Goal: Task Accomplishment & Management: Use online tool/utility

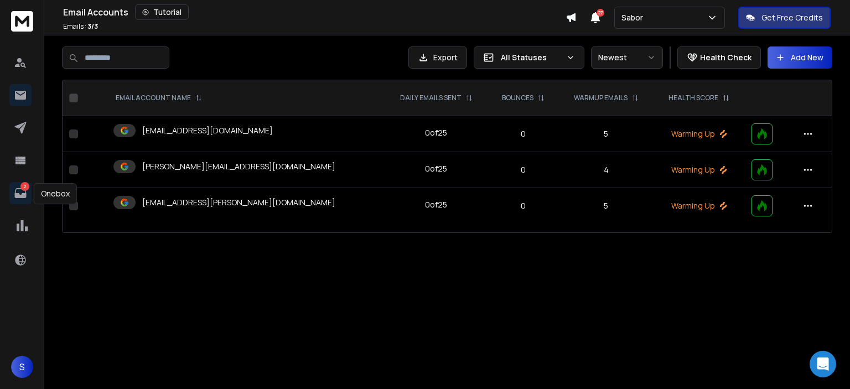
click at [20, 190] on icon at bounding box center [20, 192] width 13 height 13
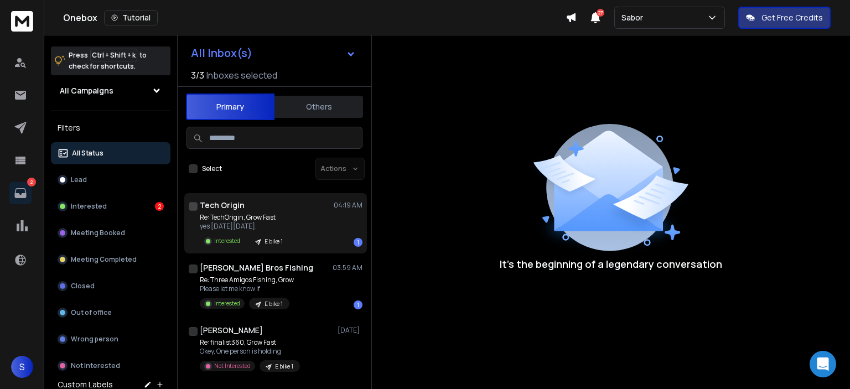
click at [238, 219] on p "Re: TechOrigin, Grow Fast" at bounding box center [245, 217] width 90 height 9
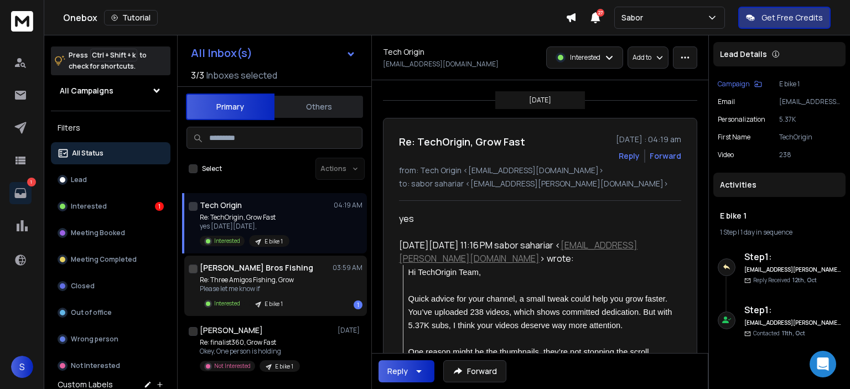
click at [239, 283] on p "Re: Three Amigos Fishing, Grow" at bounding box center [247, 280] width 94 height 9
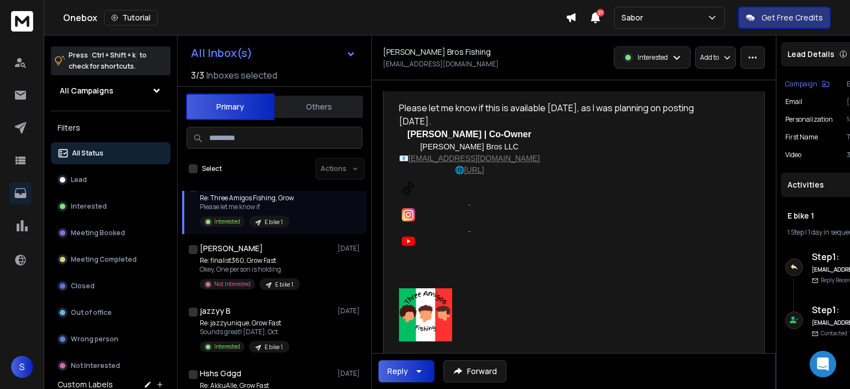
scroll to position [111, 0]
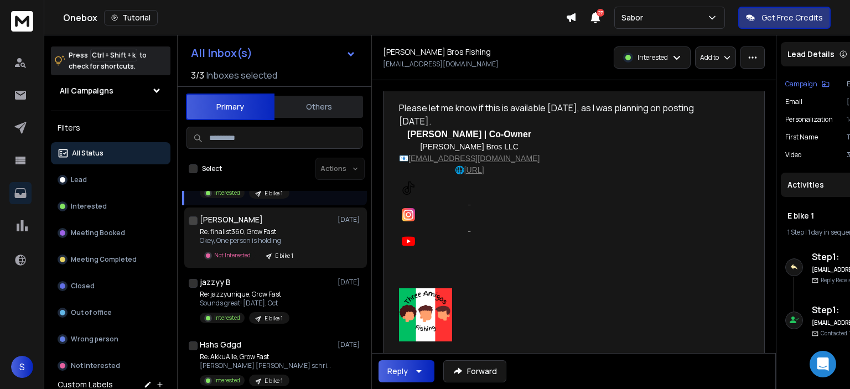
click at [241, 231] on p "Re: finalist360, Grow Fast" at bounding box center [250, 231] width 100 height 9
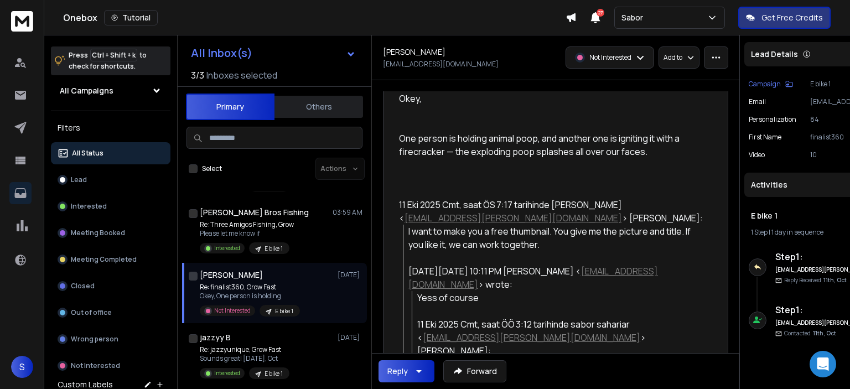
scroll to position [137, 0]
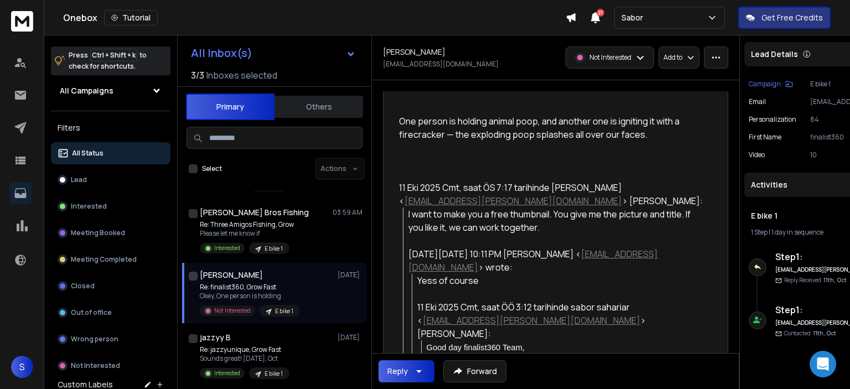
drag, startPoint x: 535, startPoint y: 252, endPoint x: 587, endPoint y: 252, distance: 51.5
click at [587, 252] on div "[DATE][DATE] 10:11 PM [PERSON_NAME] < [EMAIL_ADDRESS][DOMAIN_NAME] > wrote:" at bounding box center [555, 260] width 295 height 27
copy div "[PERSON_NAME]"
click at [696, 137] on p "One person is holding animal poop, and another one is igniting it with a firecr…" at bounding box center [551, 128] width 304 height 27
